Goal: Information Seeking & Learning: Check status

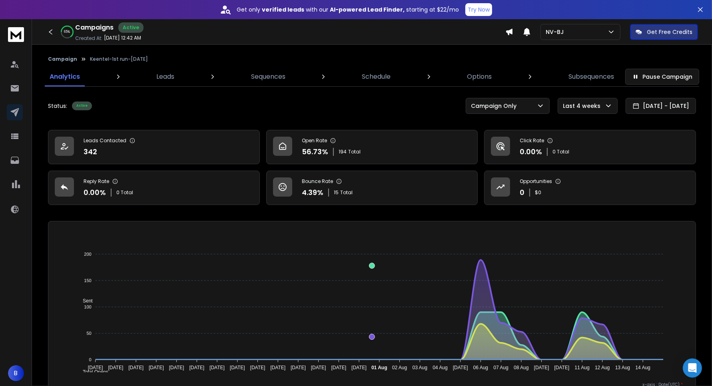
click at [16, 109] on icon at bounding box center [14, 112] width 8 height 8
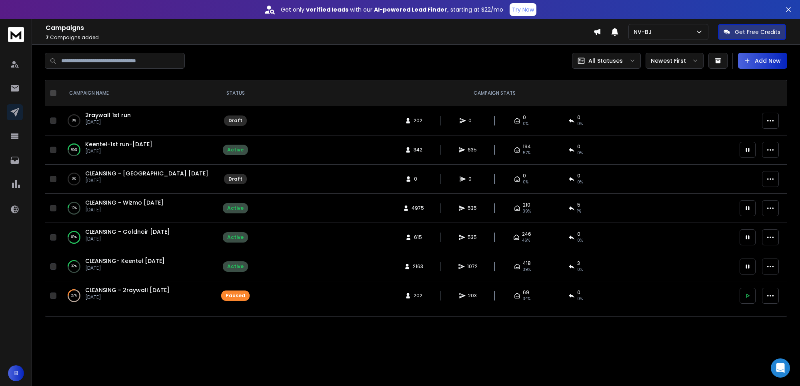
click at [119, 149] on p "[DATE]" at bounding box center [118, 151] width 67 height 6
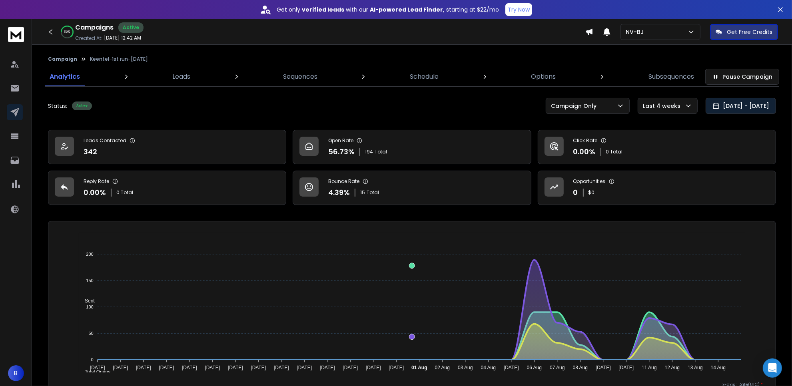
drag, startPoint x: 722, startPoint y: 106, endPoint x: 719, endPoint y: 102, distance: 5.4
click at [712, 105] on button "[DATE] - [DATE]" at bounding box center [741, 106] width 70 height 16
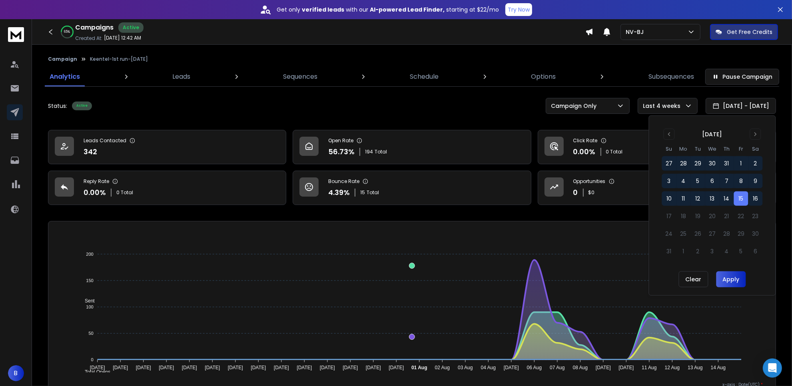
click at [688, 197] on button "11" at bounding box center [684, 199] width 14 height 14
click at [687, 197] on button "11" at bounding box center [684, 199] width 14 height 14
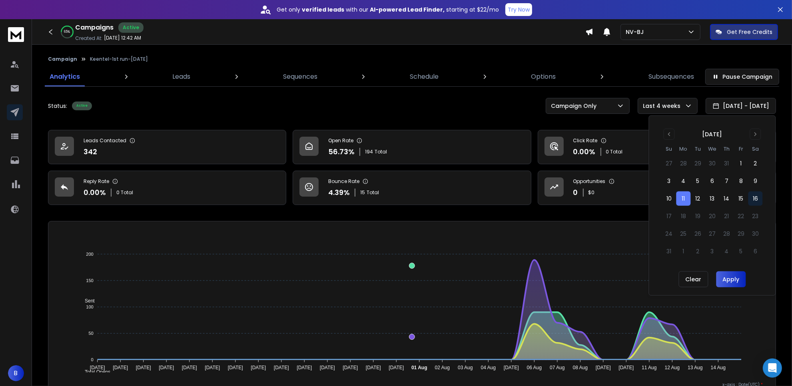
click at [712, 277] on button "Apply" at bounding box center [732, 280] width 30 height 16
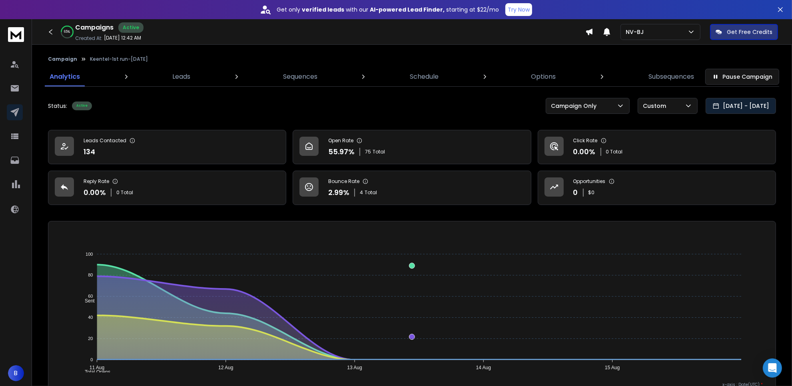
click at [707, 105] on button "[DATE] - [DATE]" at bounding box center [741, 106] width 70 height 16
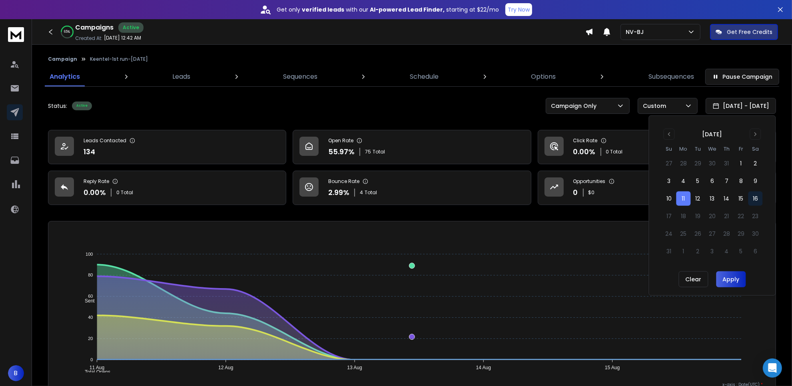
click at [682, 198] on button "11" at bounding box center [684, 199] width 14 height 14
click at [685, 200] on button "11" at bounding box center [684, 199] width 14 height 14
click at [712, 277] on button "Apply" at bounding box center [732, 280] width 30 height 16
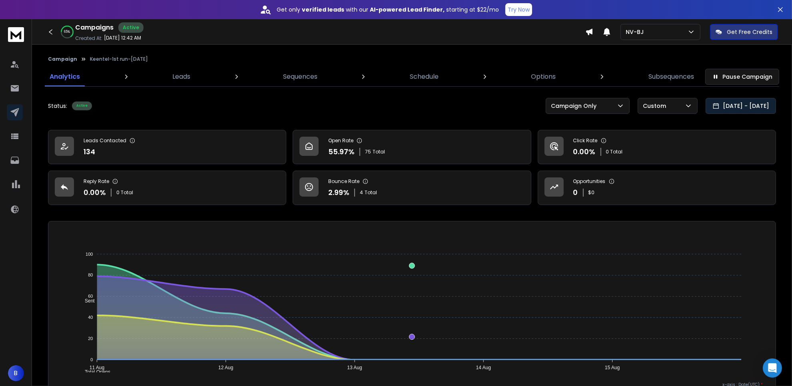
click at [706, 107] on button "[DATE] - [DATE]" at bounding box center [741, 106] width 70 height 16
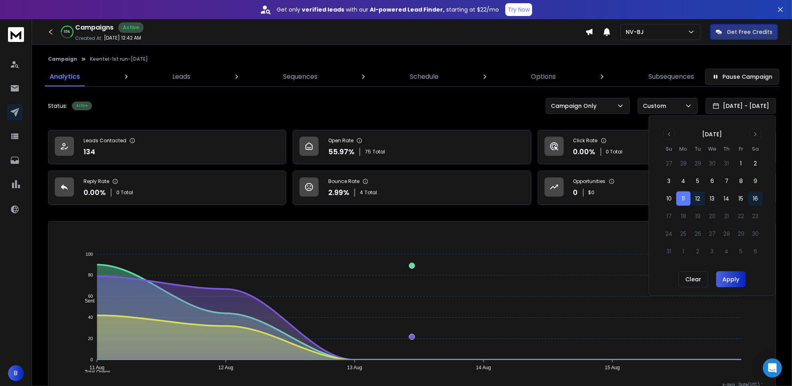
click at [698, 198] on button "12" at bounding box center [698, 199] width 14 height 14
click at [712, 280] on button "Apply" at bounding box center [732, 280] width 30 height 16
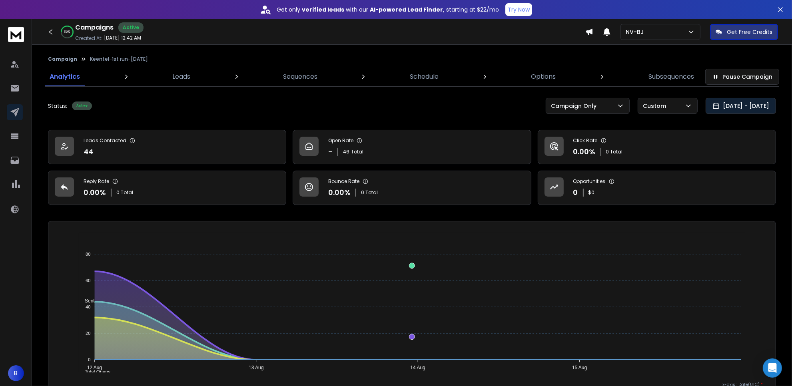
click at [706, 108] on button "[DATE] - [DATE]" at bounding box center [741, 106] width 70 height 16
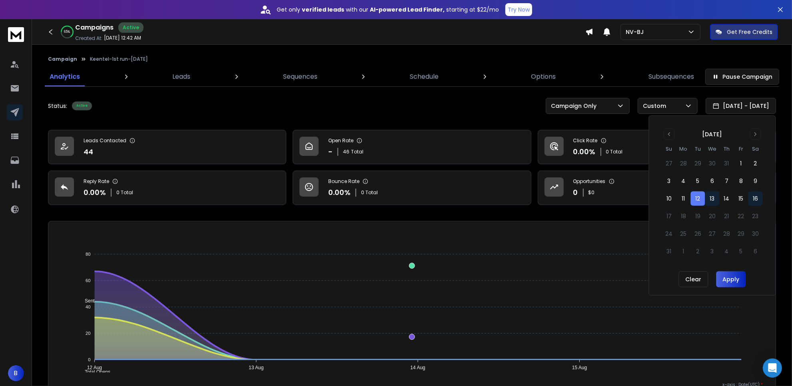
click at [712, 199] on button "13" at bounding box center [713, 199] width 14 height 14
click at [712, 277] on button "Apply" at bounding box center [732, 280] width 30 height 16
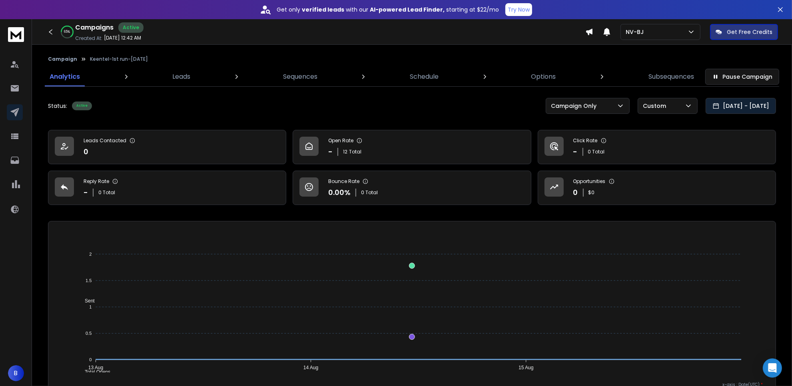
click at [712, 108] on button "[DATE] - [DATE]" at bounding box center [741, 106] width 70 height 16
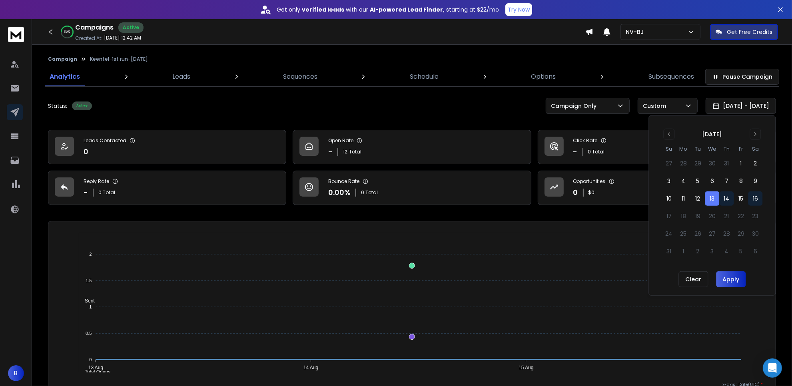
click at [712, 198] on button "14" at bounding box center [727, 199] width 14 height 14
click at [712, 200] on button "13" at bounding box center [713, 199] width 14 height 14
click at [712, 200] on button "14" at bounding box center [727, 199] width 14 height 14
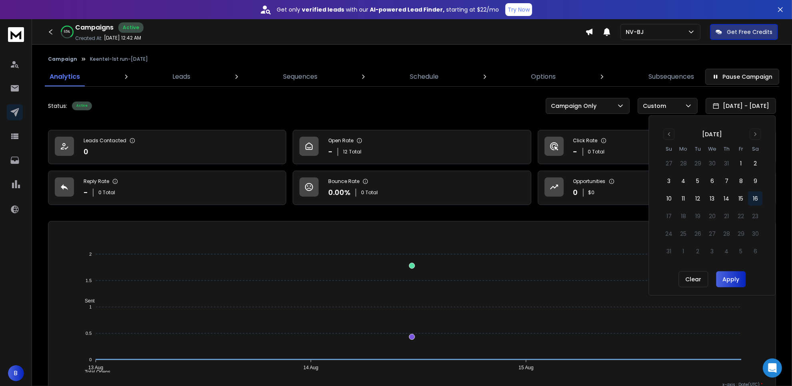
click at [712, 280] on button "Apply" at bounding box center [732, 280] width 30 height 16
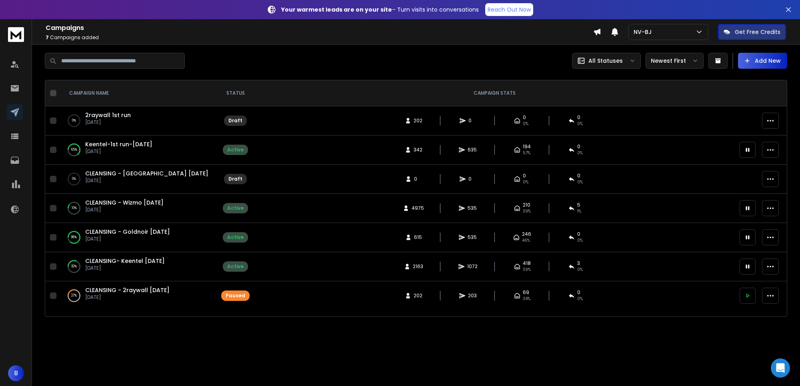
click at [292, 152] on div "342 635 194 57 % 0 0 %" at bounding box center [494, 150] width 471 height 13
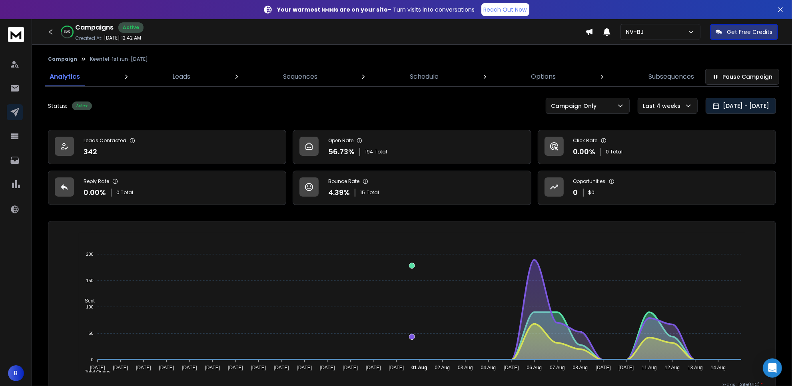
click at [712, 103] on button "[DATE] - [DATE]" at bounding box center [741, 106] width 70 height 16
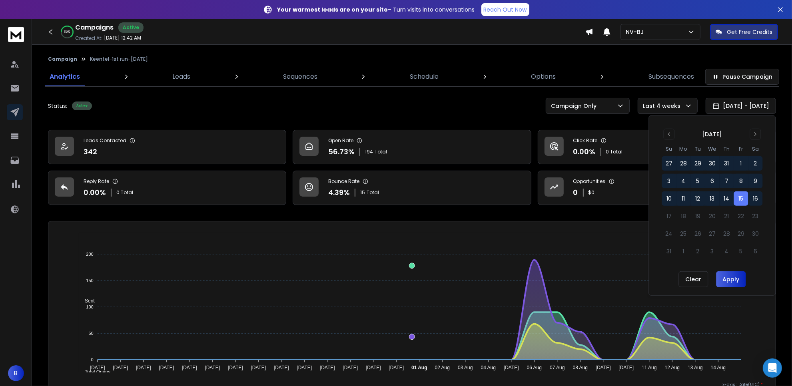
click at [712, 200] on button "13" at bounding box center [713, 199] width 14 height 14
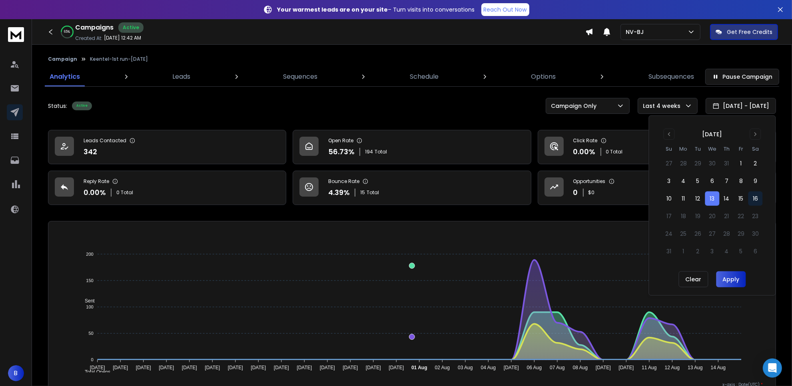
drag, startPoint x: 727, startPoint y: 277, endPoint x: 648, endPoint y: 273, distance: 78.5
click at [712, 278] on button "Apply" at bounding box center [732, 280] width 30 height 16
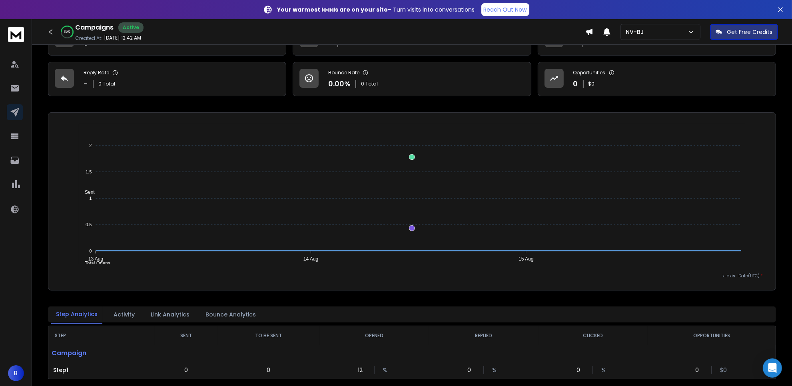
scroll to position [117, 0]
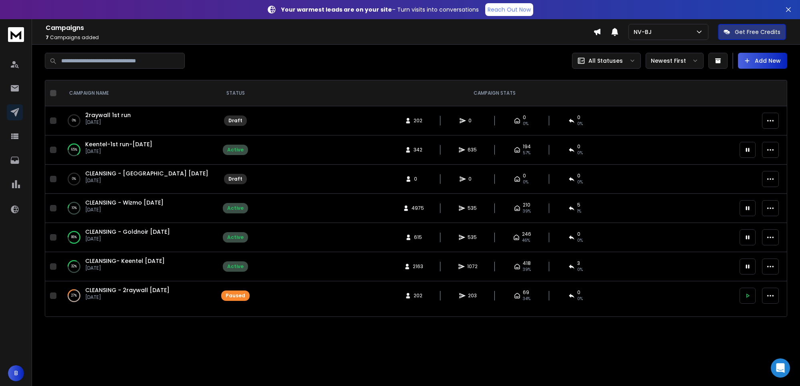
click at [134, 148] on span "Keentel-1st run-[DATE]" at bounding box center [118, 144] width 67 height 8
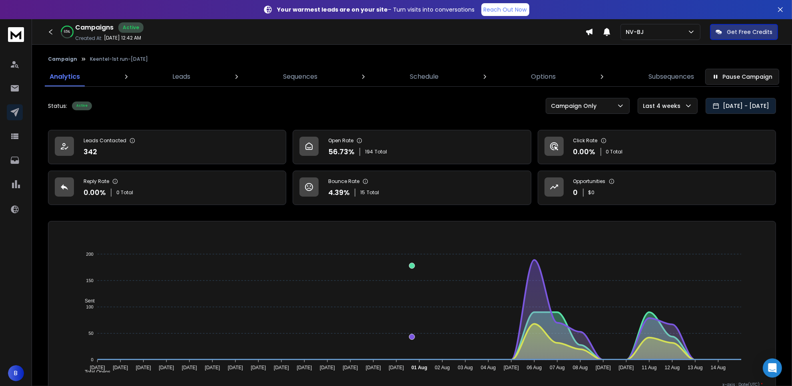
click at [712, 106] on button "[DATE] - [DATE]" at bounding box center [741, 106] width 70 height 16
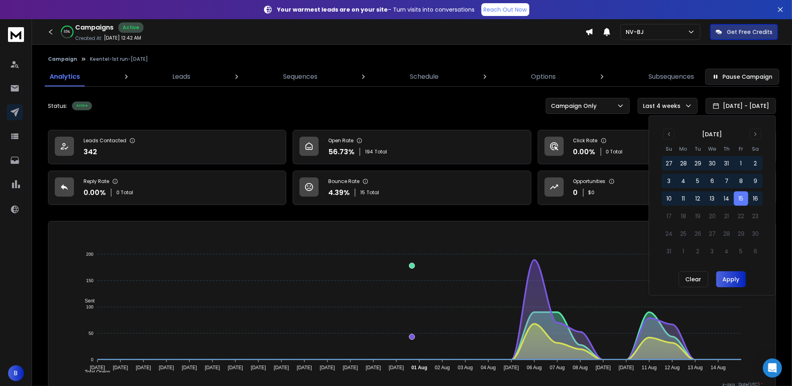
click at [712, 199] on button "15" at bounding box center [741, 199] width 14 height 14
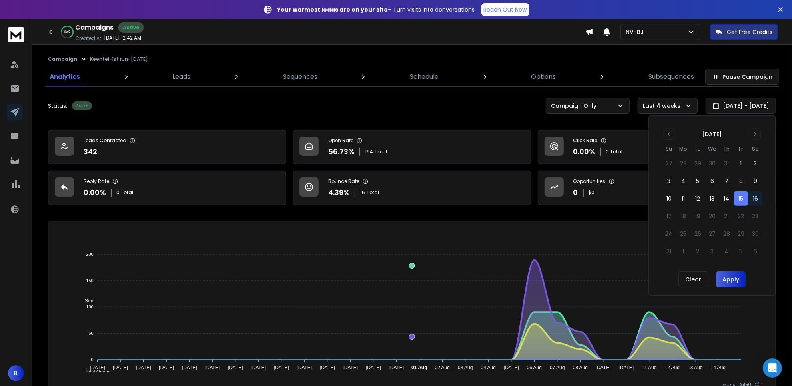
click at [712, 196] on button "15" at bounding box center [741, 199] width 14 height 14
click at [712, 277] on button "Apply" at bounding box center [732, 280] width 30 height 16
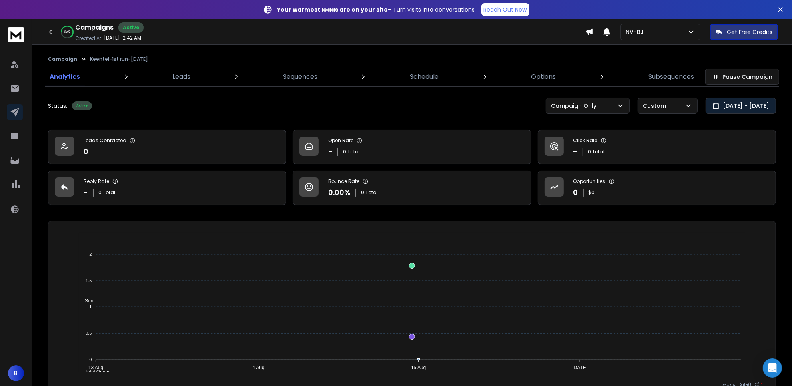
click at [711, 107] on button "[DATE] - [DATE]" at bounding box center [741, 106] width 70 height 16
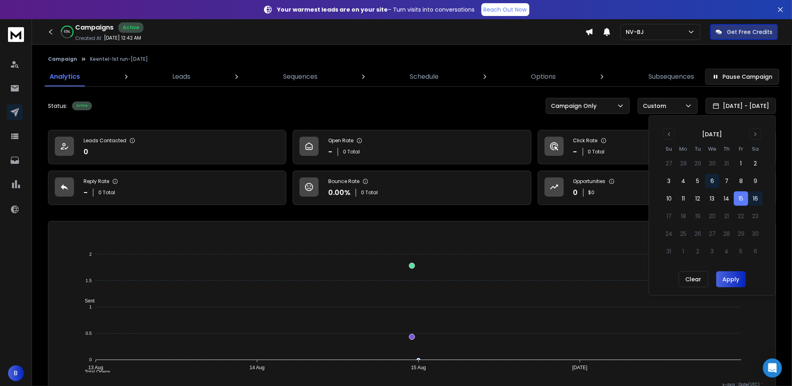
click at [711, 184] on button "6" at bounding box center [713, 181] width 14 height 14
click at [712, 180] on button "6" at bounding box center [713, 181] width 14 height 14
click at [712, 181] on button "6" at bounding box center [713, 181] width 14 height 14
click at [712, 279] on button "Apply" at bounding box center [732, 280] width 30 height 16
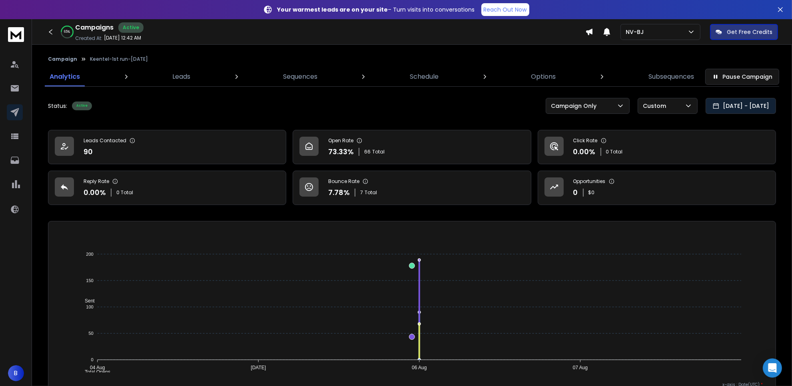
click at [706, 106] on button "[DATE] - [DATE]" at bounding box center [741, 106] width 70 height 16
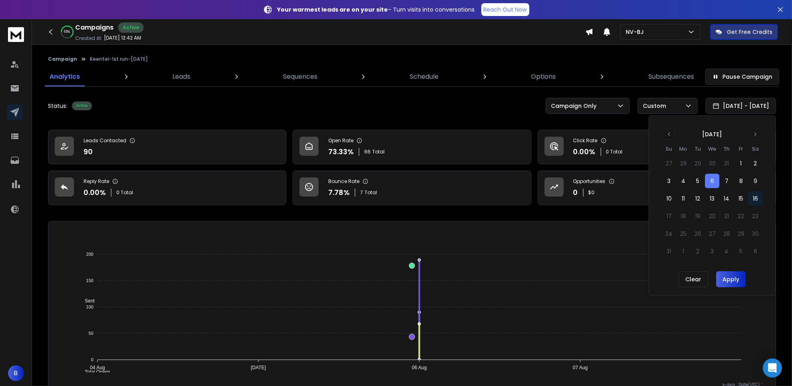
click at [712, 177] on button "6" at bounding box center [713, 181] width 14 height 14
click at [712, 178] on button "6" at bounding box center [713, 181] width 14 height 14
click at [712, 281] on button "Apply" at bounding box center [732, 280] width 30 height 16
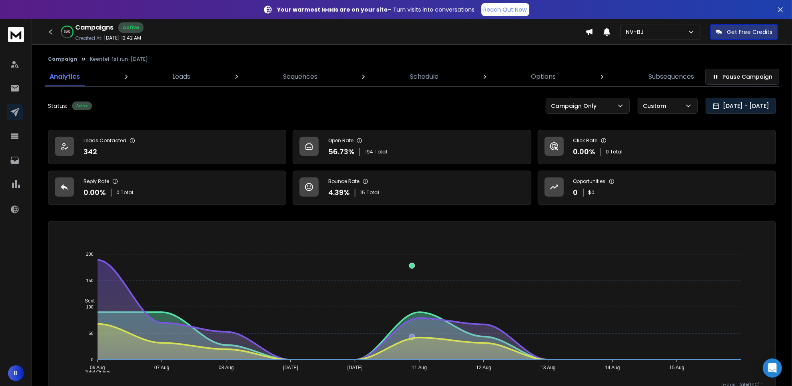
click at [712, 108] on button "[DATE] - [DATE]" at bounding box center [741, 106] width 70 height 16
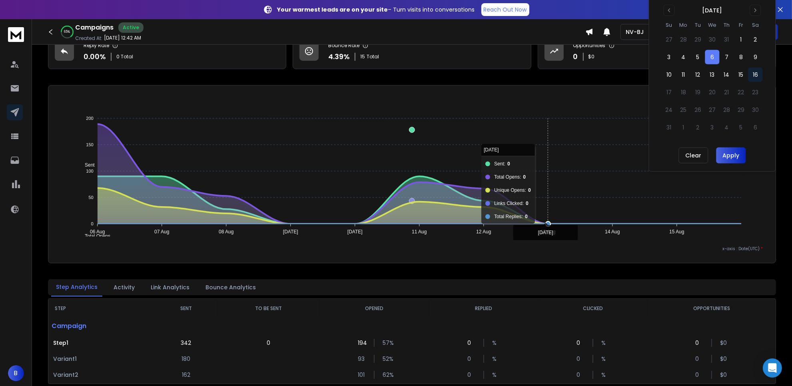
scroll to position [149, 0]
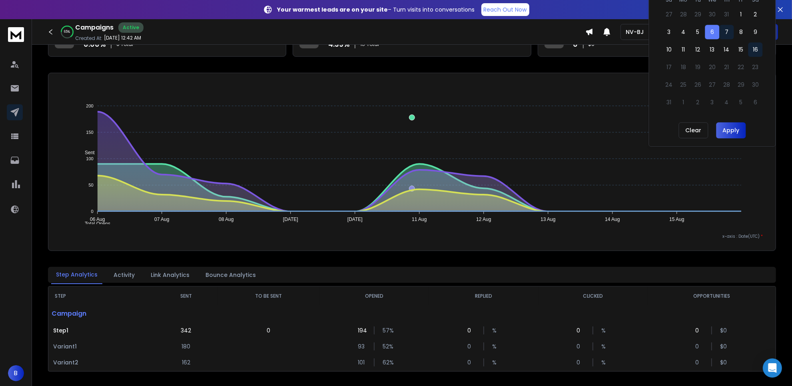
click at [712, 32] on button "7" at bounding box center [727, 32] width 14 height 14
click at [712, 32] on button "6" at bounding box center [713, 32] width 14 height 14
click at [712, 31] on button "7" at bounding box center [727, 32] width 14 height 14
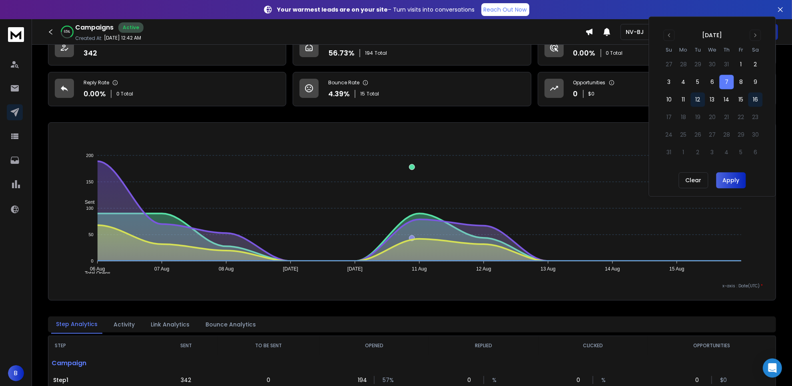
click at [698, 99] on button "12" at bounding box center [698, 99] width 14 height 14
click at [712, 82] on button "7" at bounding box center [727, 82] width 14 height 14
click at [700, 99] on button "12" at bounding box center [698, 99] width 14 height 14
click at [712, 98] on button "13" at bounding box center [713, 99] width 14 height 14
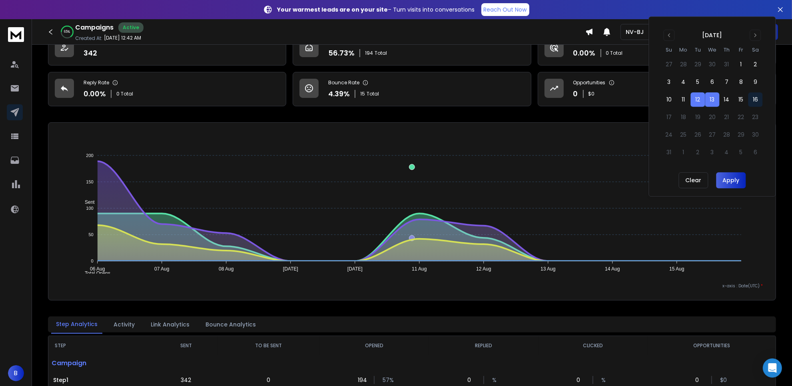
click at [698, 98] on button "12" at bounding box center [698, 99] width 14 height 14
click at [712, 98] on button "13" at bounding box center [713, 99] width 14 height 14
click at [712, 178] on button "Apply" at bounding box center [732, 180] width 30 height 16
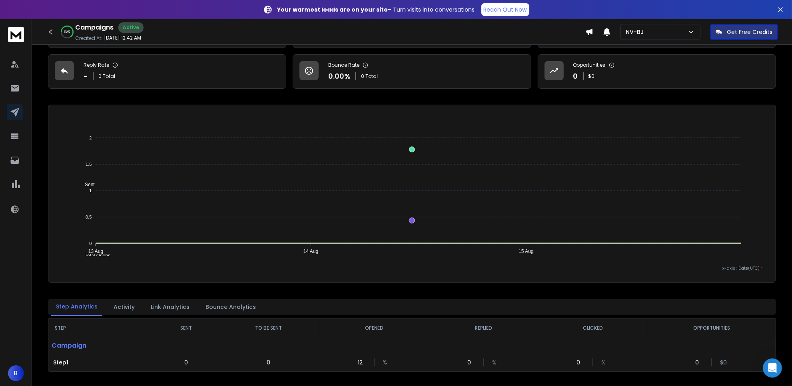
scroll to position [0, 0]
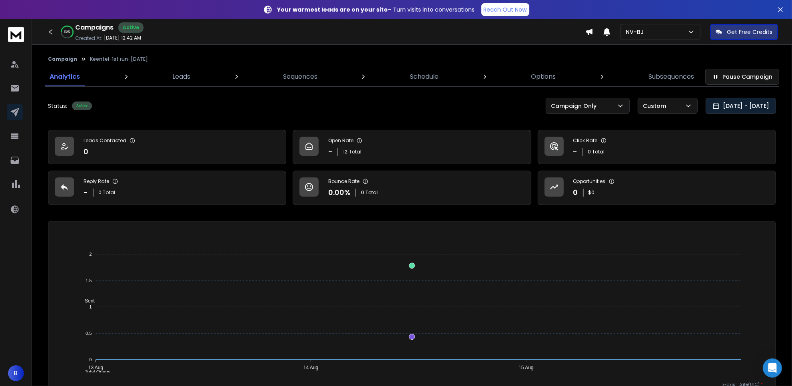
click at [706, 111] on button "[DATE] - [DATE]" at bounding box center [741, 106] width 70 height 16
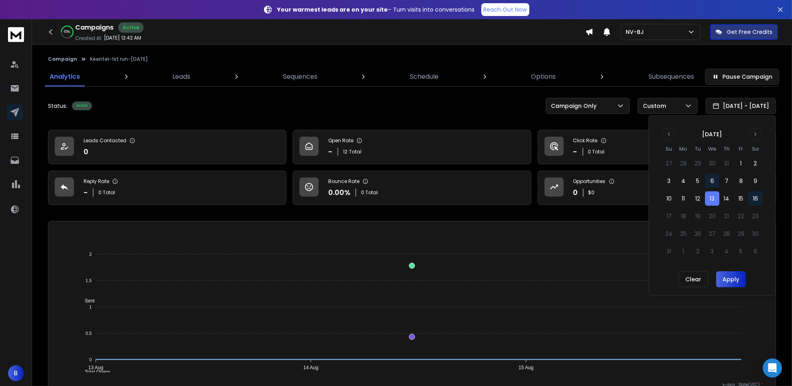
click at [709, 179] on button "6" at bounding box center [713, 181] width 14 height 14
click at [712, 197] on button "13" at bounding box center [713, 199] width 14 height 14
click at [712, 201] on button "13" at bounding box center [713, 199] width 14 height 14
click at [712, 184] on button "6" at bounding box center [713, 181] width 14 height 14
click at [712, 183] on button "6" at bounding box center [713, 181] width 14 height 14
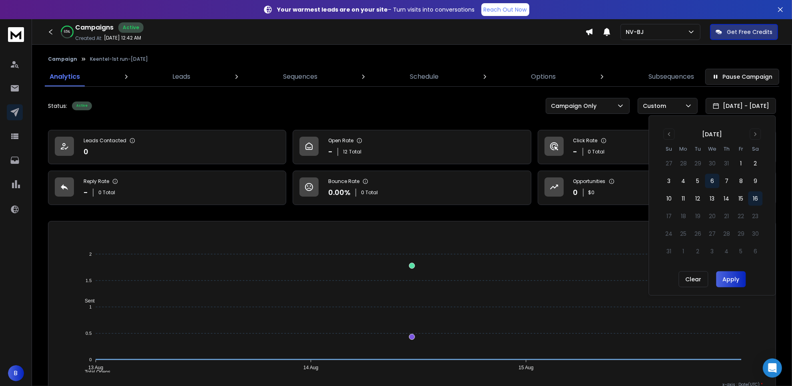
click at [712, 183] on button "6" at bounding box center [713, 181] width 14 height 14
click at [712, 280] on button "Apply" at bounding box center [732, 280] width 30 height 16
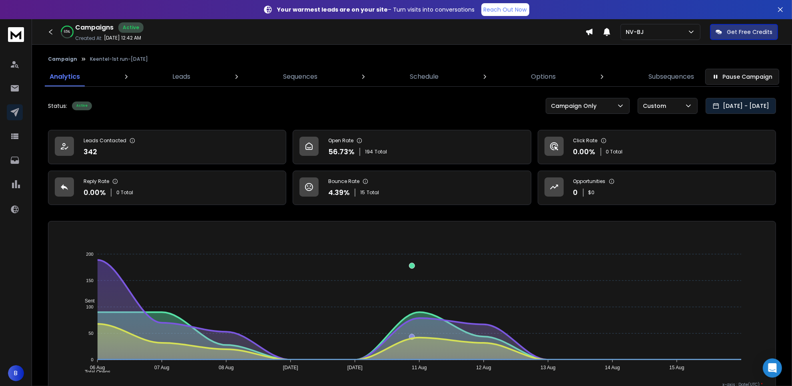
click at [706, 113] on button "[DATE] - [DATE]" at bounding box center [741, 106] width 70 height 16
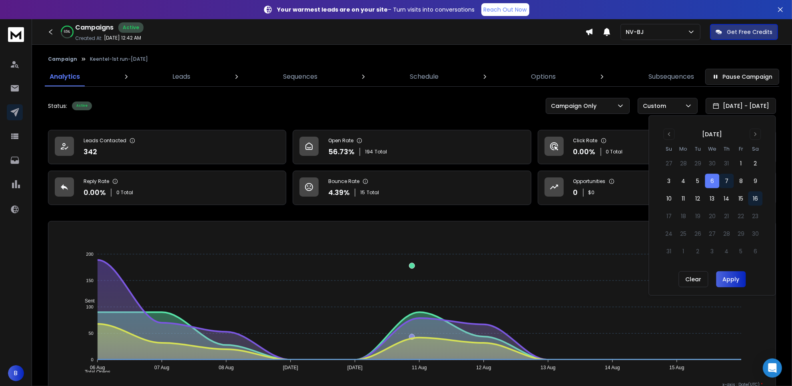
click at [712, 181] on button "7" at bounding box center [727, 181] width 14 height 14
click at [710, 181] on button "6" at bounding box center [713, 181] width 14 height 14
click at [712, 181] on button "7" at bounding box center [727, 181] width 14 height 14
click at [712, 280] on button "Apply" at bounding box center [732, 280] width 30 height 16
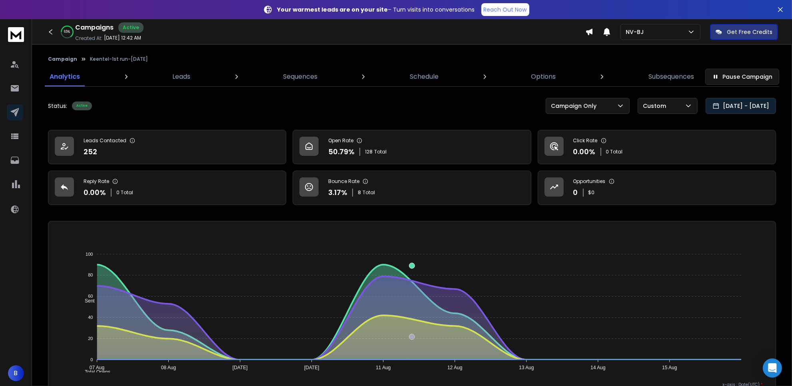
click at [712, 109] on button "[DATE] - [DATE]" at bounding box center [741, 106] width 70 height 16
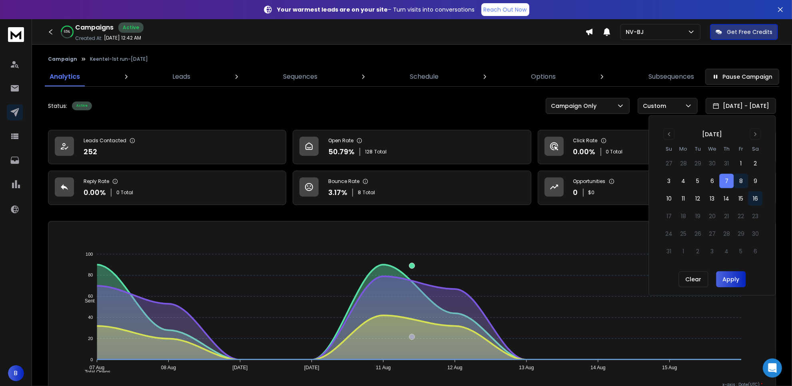
click at [712, 183] on button "8" at bounding box center [741, 181] width 14 height 14
click at [712, 280] on button "Apply" at bounding box center [732, 280] width 30 height 16
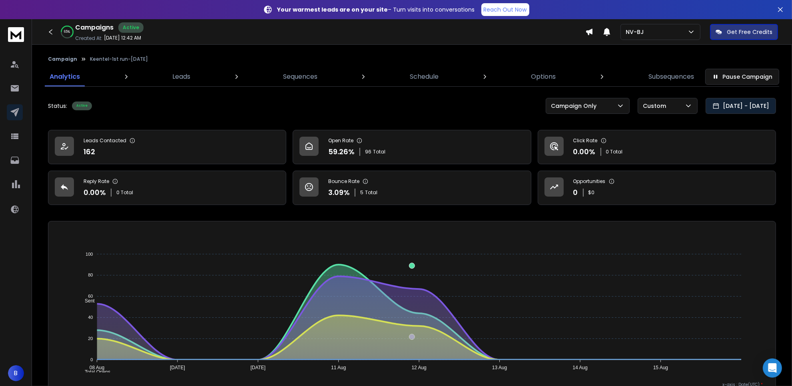
click at [706, 105] on button "[DATE] - [DATE]" at bounding box center [741, 106] width 70 height 16
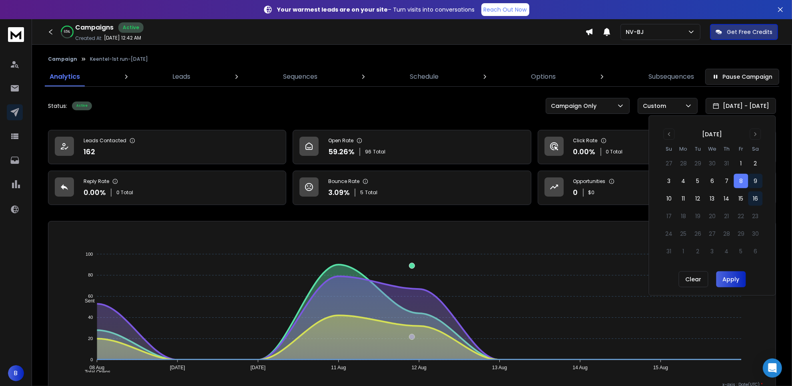
drag, startPoint x: 745, startPoint y: 181, endPoint x: 749, endPoint y: 180, distance: 4.0
click at [712, 180] on button "8" at bounding box center [741, 181] width 14 height 14
click at [712, 180] on button "9" at bounding box center [756, 181] width 14 height 14
click at [712, 279] on button "Apply" at bounding box center [732, 280] width 30 height 16
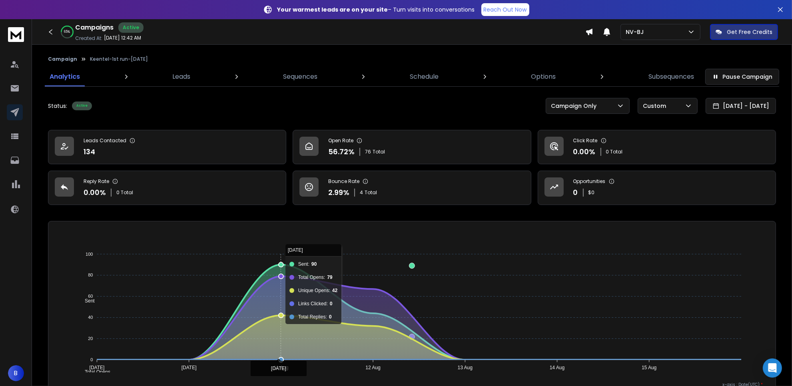
scroll to position [149, 0]
